Goal: Task Accomplishment & Management: Manage account settings

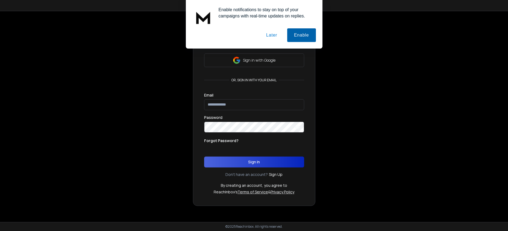
click at [308, 36] on button "Enable" at bounding box center [301, 35] width 29 height 14
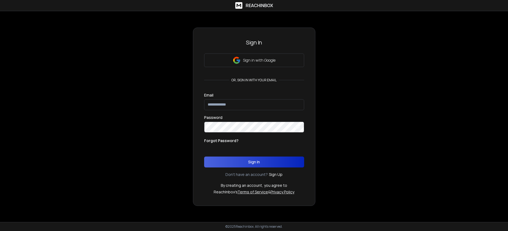
click at [238, 106] on input "email" at bounding box center [254, 104] width 100 height 11
type input "**********"
click at [286, 160] on button "Sign In" at bounding box center [254, 162] width 100 height 11
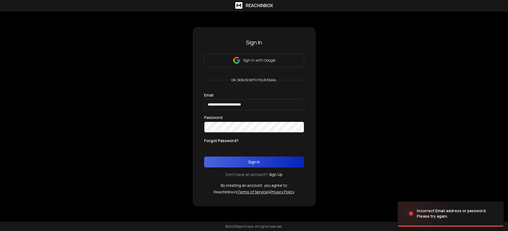
click at [296, 125] on icon at bounding box center [297, 127] width 5 height 5
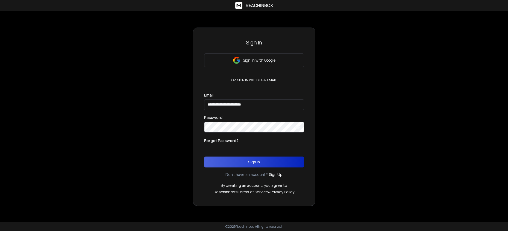
click at [258, 163] on button "Sign In" at bounding box center [254, 162] width 100 height 11
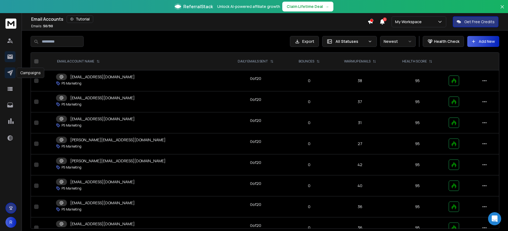
click at [13, 71] on icon at bounding box center [10, 73] width 7 height 7
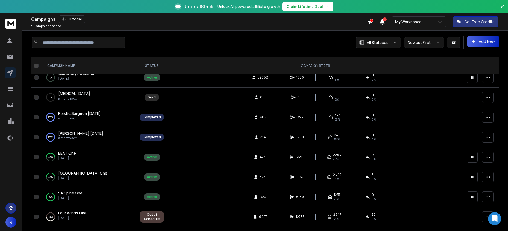
scroll to position [28, 0]
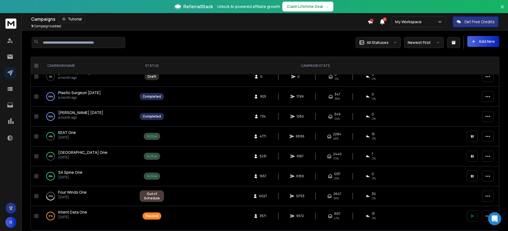
click at [70, 195] on p "3 months ago" at bounding box center [72, 197] width 28 height 4
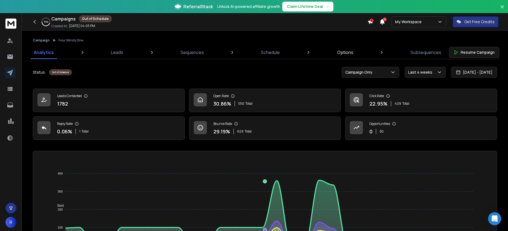
click at [344, 52] on p "Options" at bounding box center [345, 52] width 16 height 7
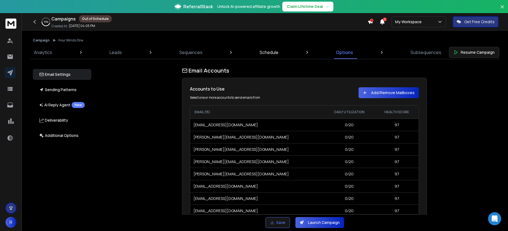
click at [265, 55] on p "Schedule" at bounding box center [268, 52] width 19 height 7
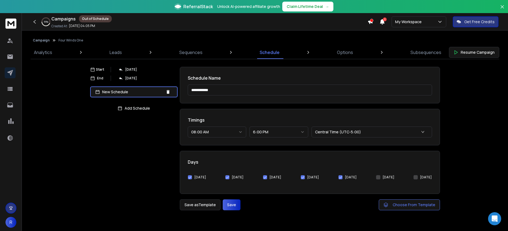
click at [130, 80] on p "Tue Sep 30 2025" at bounding box center [131, 78] width 12 height 4
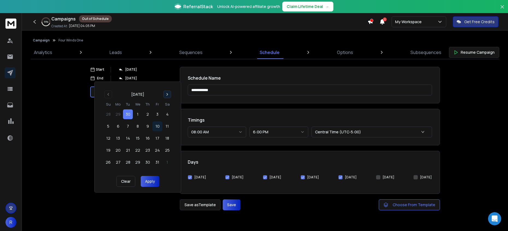
click at [167, 94] on icon "Go to next month" at bounding box center [167, 94] width 4 height 4
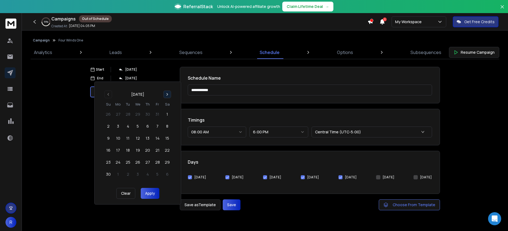
click at [167, 94] on icon "Go to next month" at bounding box center [167, 94] width 4 height 4
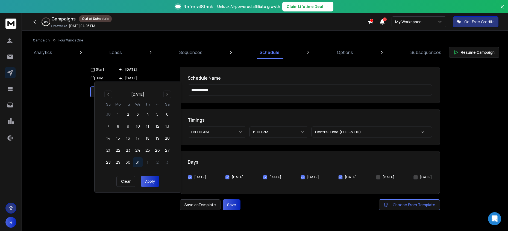
click at [137, 162] on button "31" at bounding box center [138, 163] width 10 height 10
click at [148, 183] on button "Apply" at bounding box center [150, 181] width 19 height 11
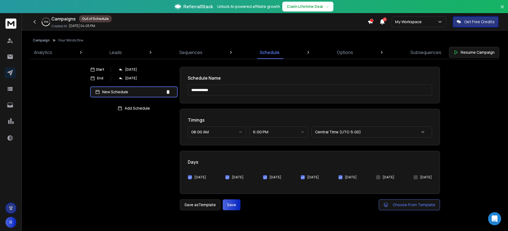
click at [230, 202] on button "Save" at bounding box center [232, 205] width 18 height 11
click at [45, 53] on p "Analytics" at bounding box center [43, 52] width 18 height 7
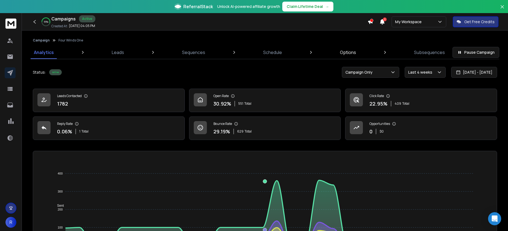
click at [350, 54] on p "Options" at bounding box center [348, 52] width 16 height 7
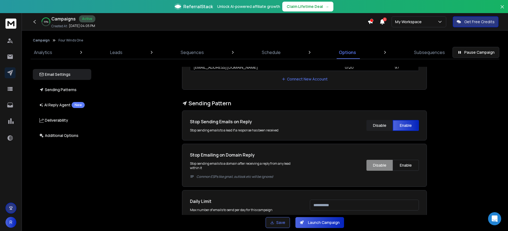
scroll to position [197, 0]
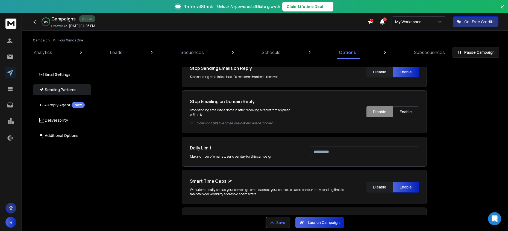
click at [314, 224] on button "Launch Campaign" at bounding box center [319, 222] width 49 height 11
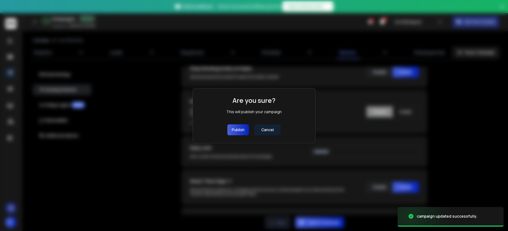
click at [237, 131] on button "Publish" at bounding box center [238, 130] width 22 height 11
